Goal: Information Seeking & Learning: Find contact information

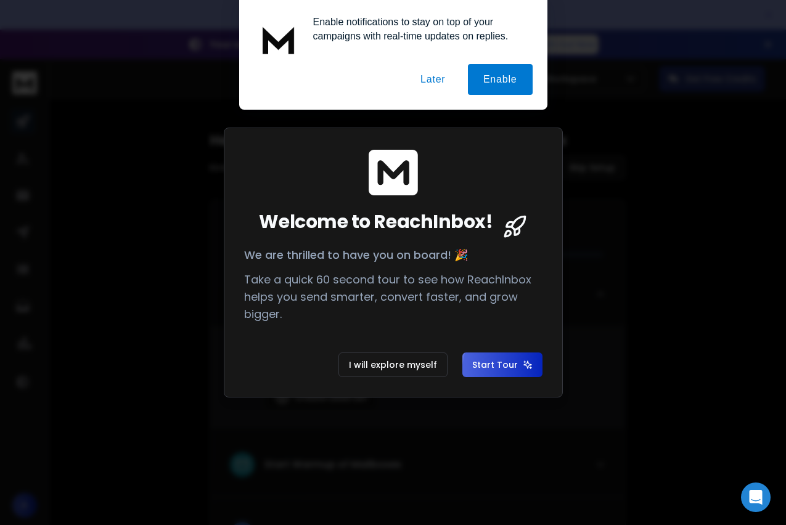
click at [426, 75] on button "Later" at bounding box center [432, 79] width 55 height 31
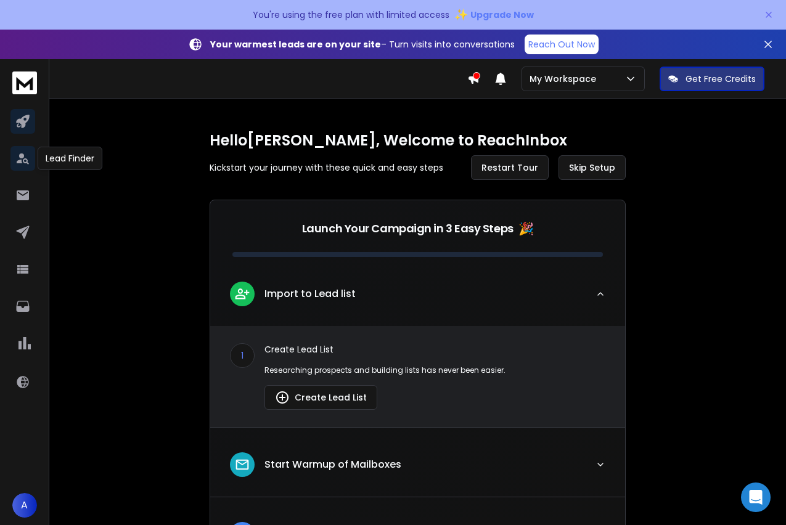
click at [19, 159] on icon at bounding box center [22, 158] width 15 height 15
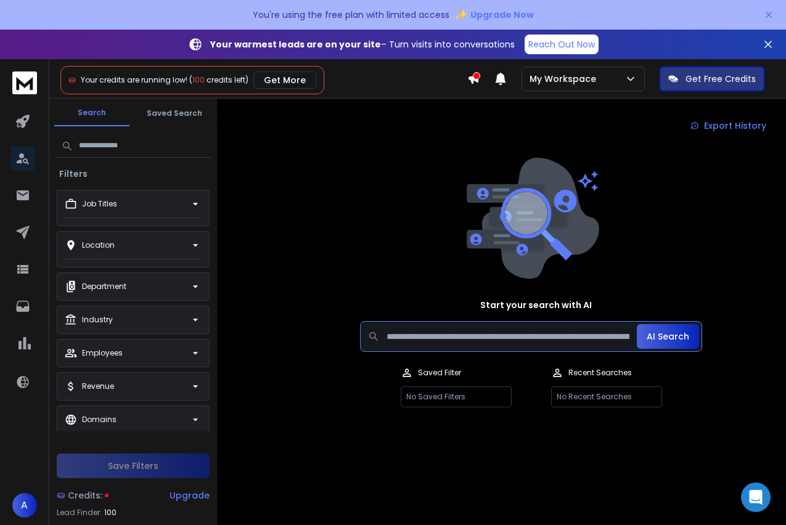
click at [129, 147] on input at bounding box center [133, 145] width 158 height 25
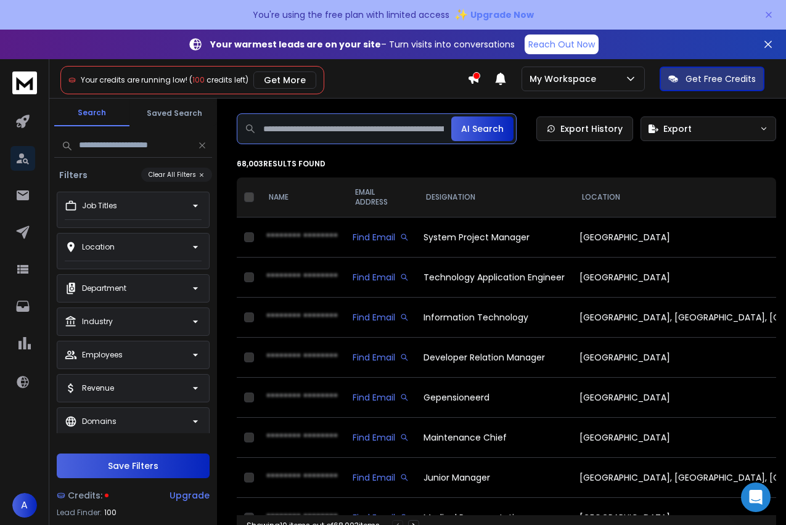
click at [155, 147] on input "**********" at bounding box center [133, 145] width 158 height 25
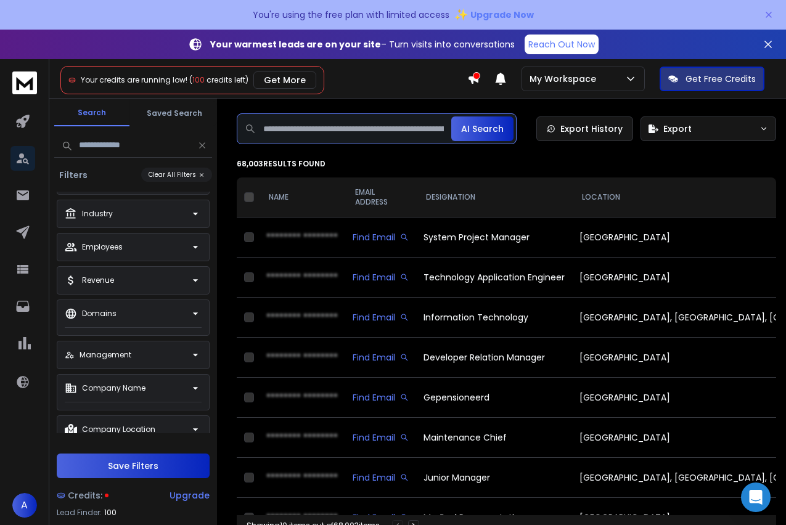
scroll to position [126, 0]
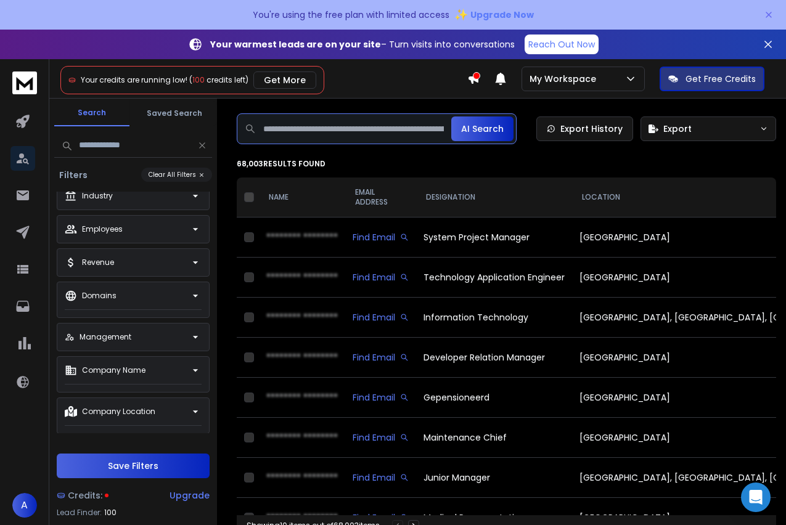
type input "**********"
click at [148, 370] on div "Company Name" at bounding box center [133, 370] width 137 height 12
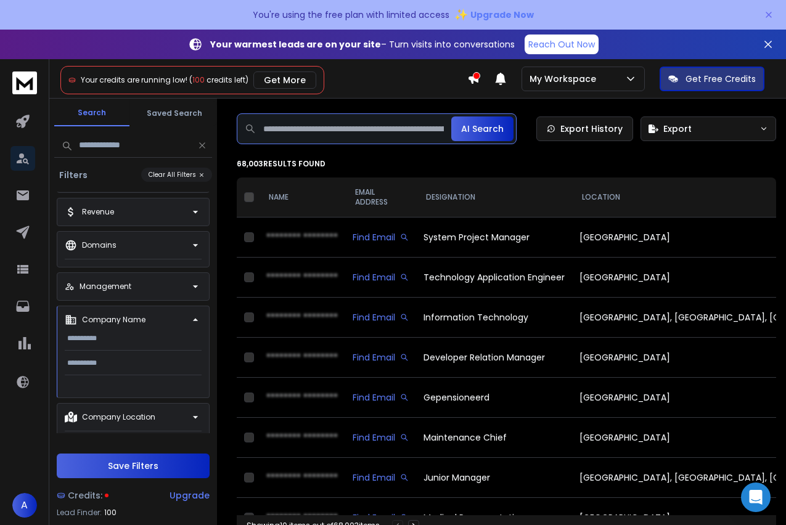
scroll to position [182, 0]
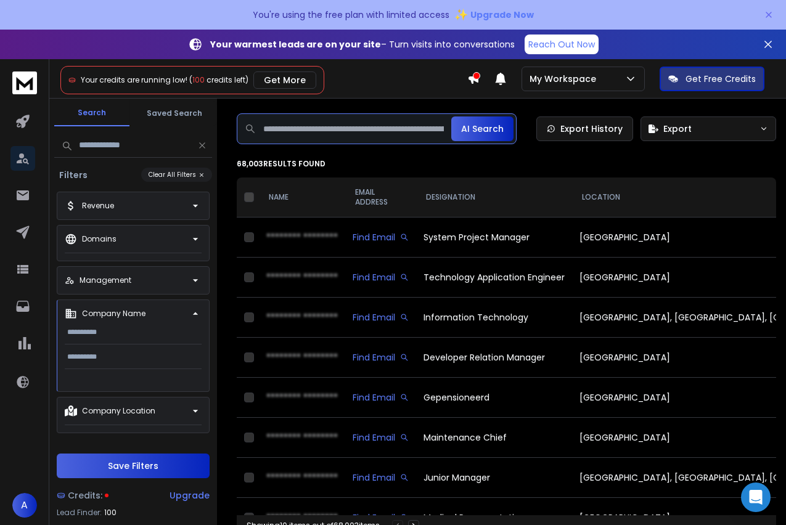
click at [118, 329] on input at bounding box center [133, 332] width 137 height 25
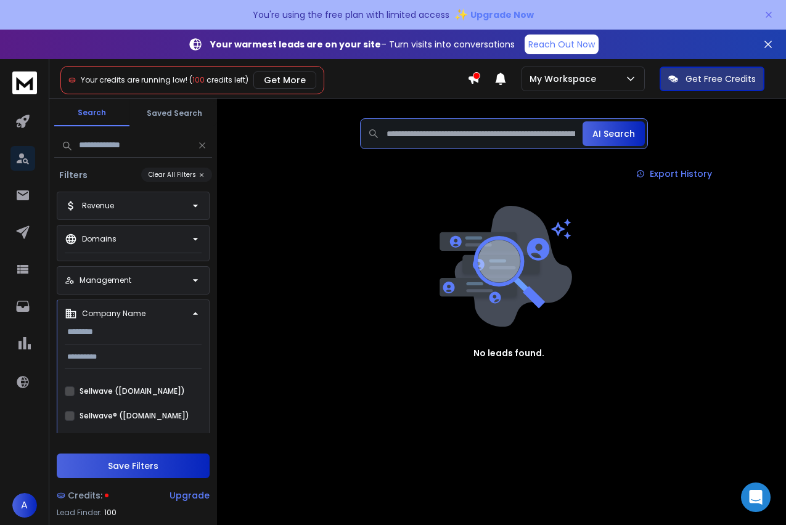
type input "********"
click at [136, 392] on label "Sellwave ([DOMAIN_NAME])" at bounding box center [131, 391] width 105 height 10
click at [75, 392] on \(sellwave\ "Sellwave ([DOMAIN_NAME])" at bounding box center [70, 391] width 10 height 10
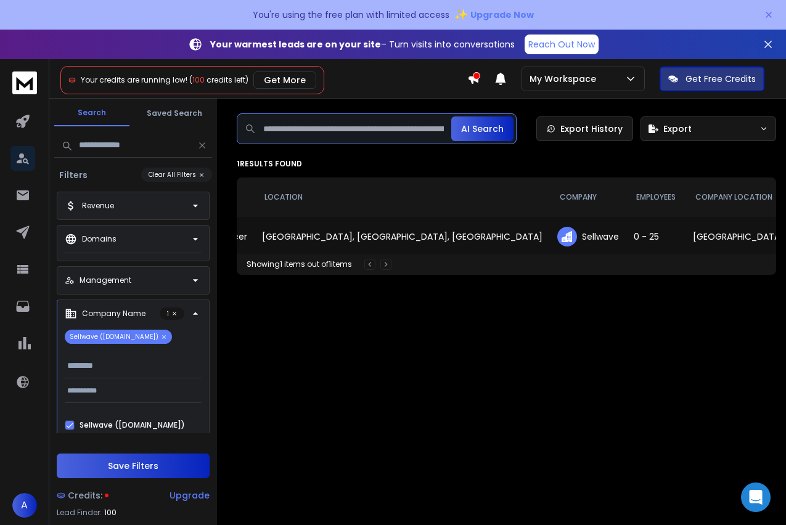
scroll to position [0, 0]
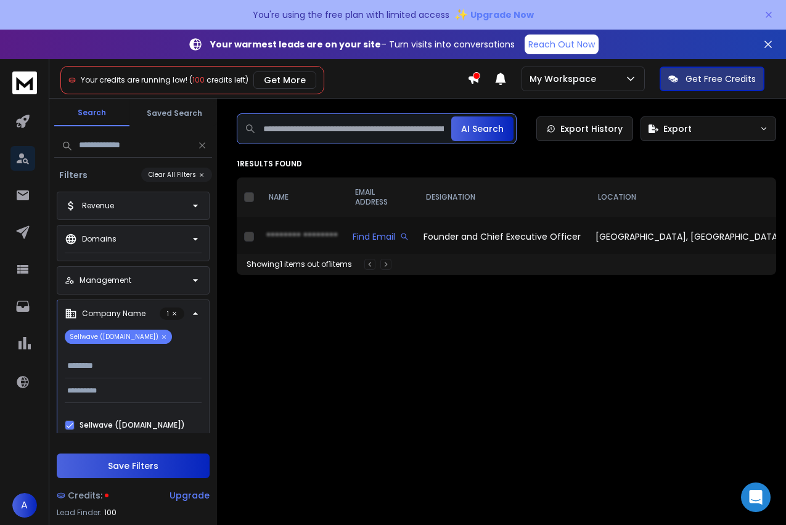
click at [380, 231] on div "Find Email" at bounding box center [380, 236] width 56 height 12
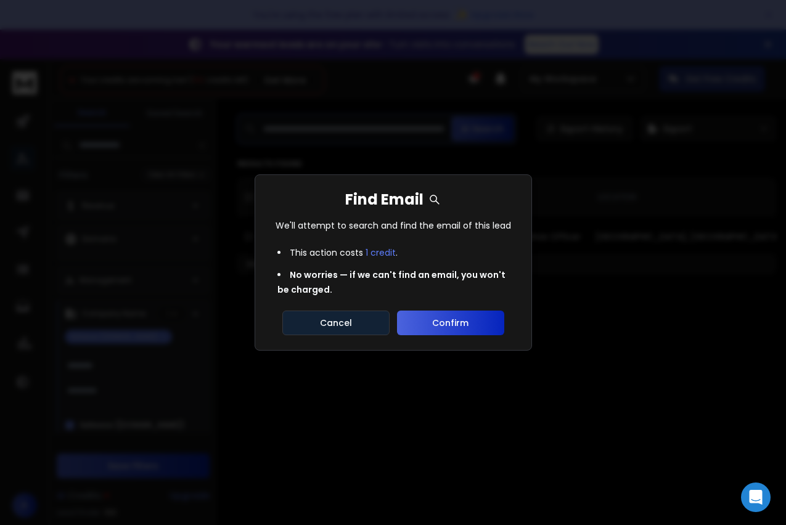
click at [370, 317] on button "Cancel" at bounding box center [336, 323] width 108 height 25
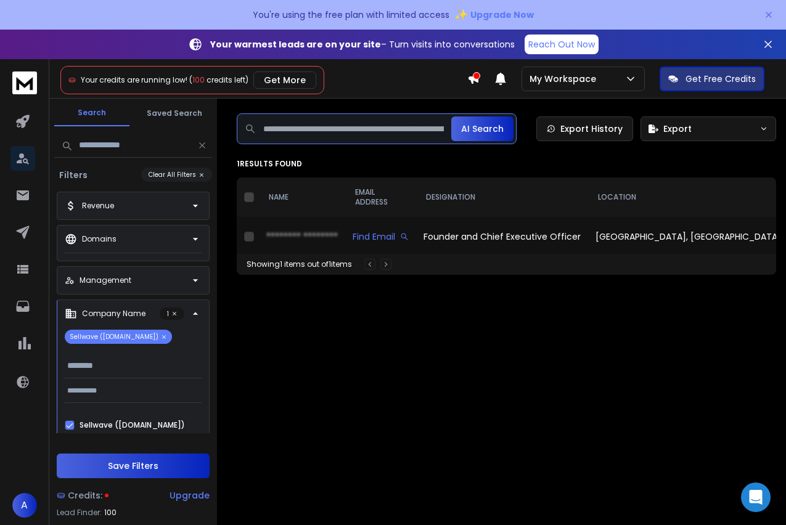
click at [427, 232] on td "Founder and Chief Executive Officer" at bounding box center [502, 236] width 172 height 39
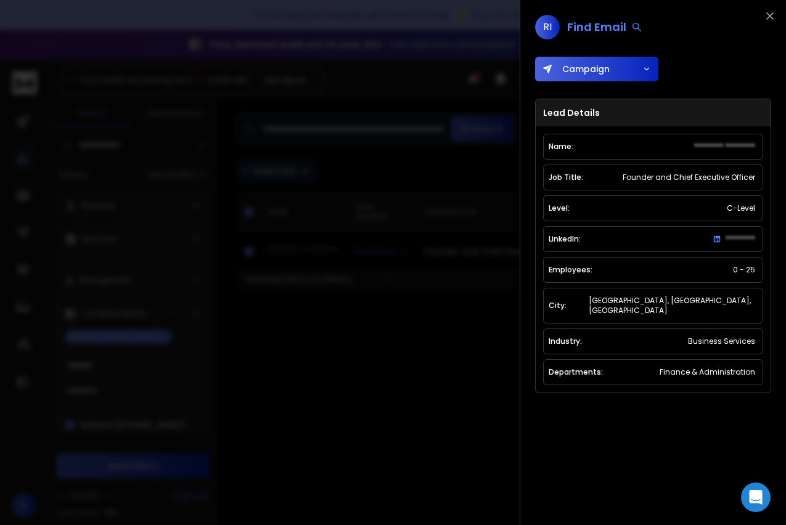
click at [616, 160] on div "Name: ******** ******** Job Title: Founder and Chief Executive Officer Level: C…" at bounding box center [652, 263] width 235 height 259
click at [766, 14] on icon "button" at bounding box center [769, 16] width 12 height 12
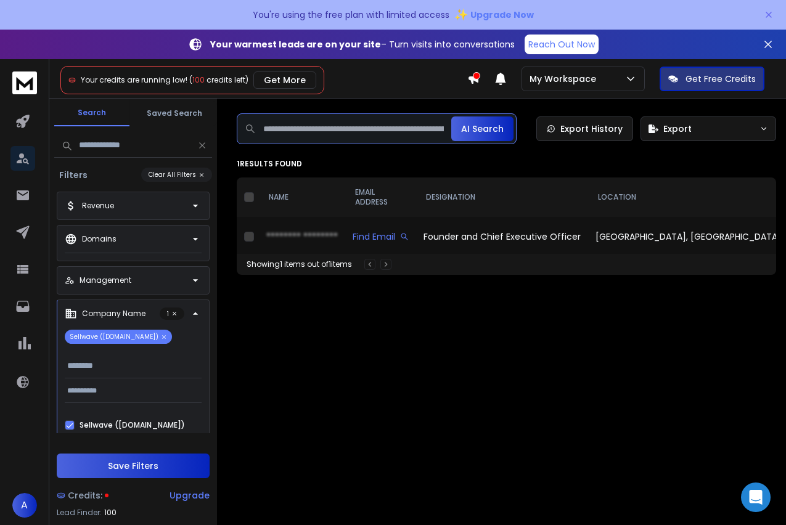
click at [364, 237] on div "Find Email" at bounding box center [380, 236] width 56 height 12
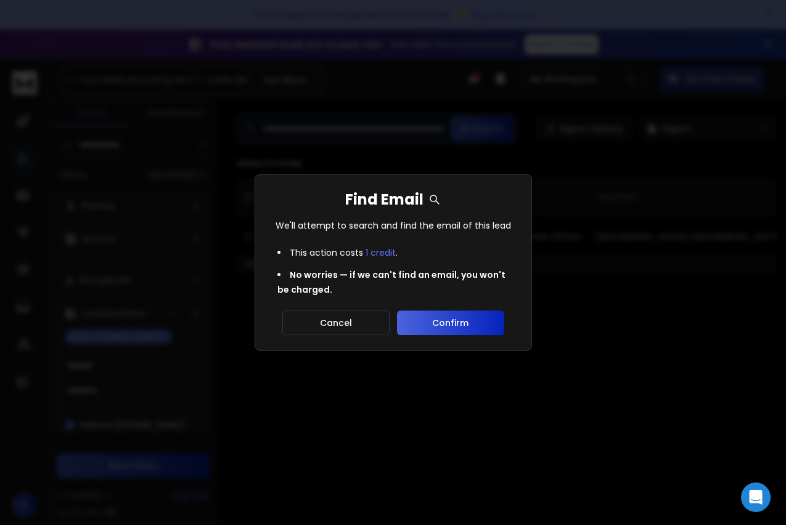
click at [452, 310] on div "Find Email We'll attempt to search and find the email of this lead This action …" at bounding box center [393, 262] width 276 height 175
click at [454, 314] on button "Confirm" at bounding box center [450, 323] width 107 height 25
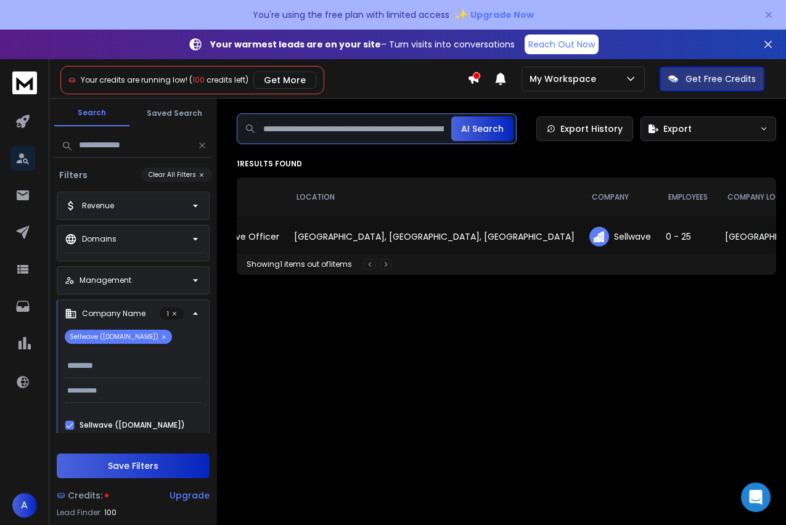
scroll to position [0, 498]
